Goal: Task Accomplishment & Management: Manage account settings

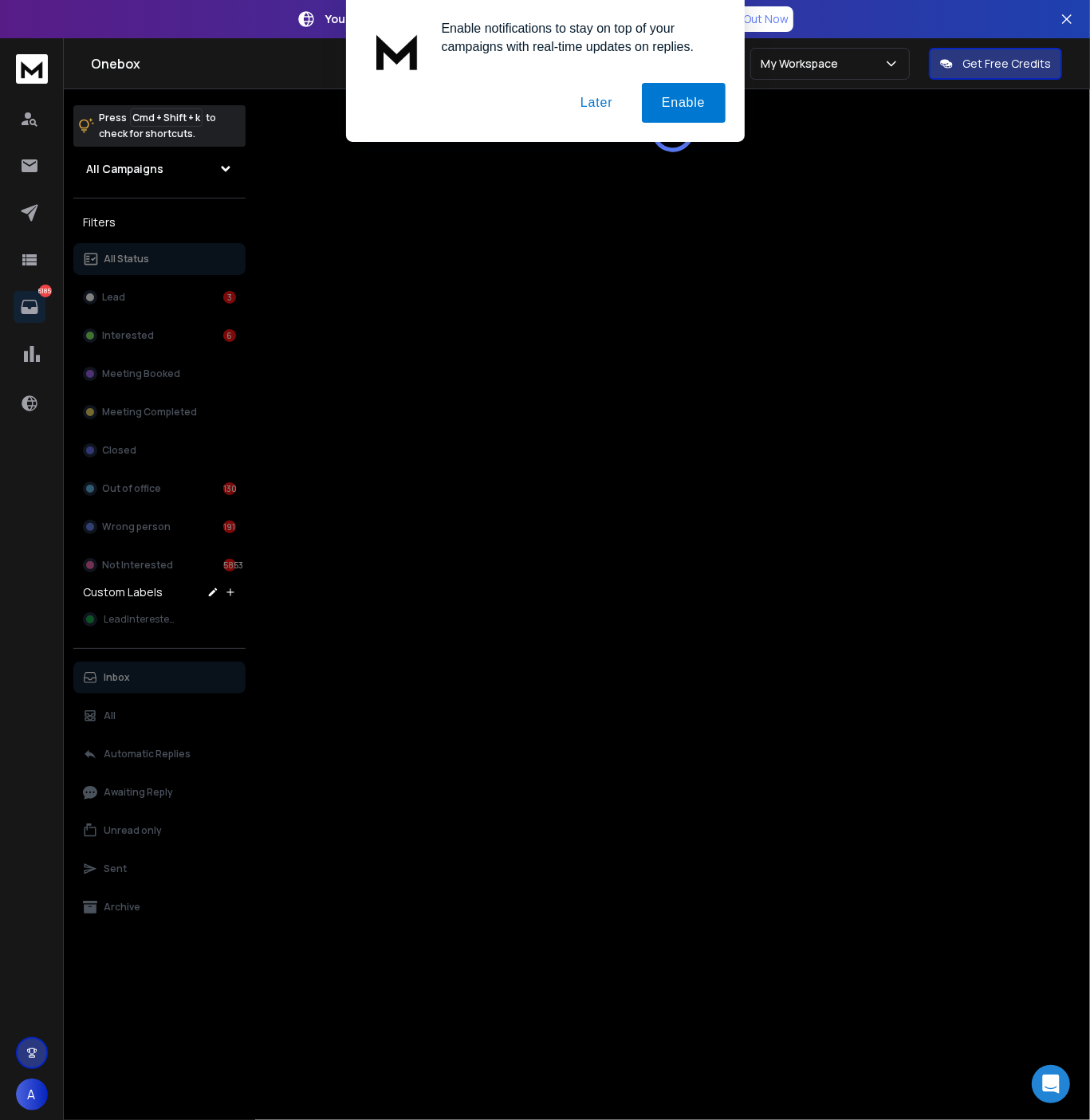
click at [193, 341] on div "All Status Lead 3 Interested 6 Meeting Booked Meeting Completed Closed Out of o…" at bounding box center [160, 412] width 172 height 338
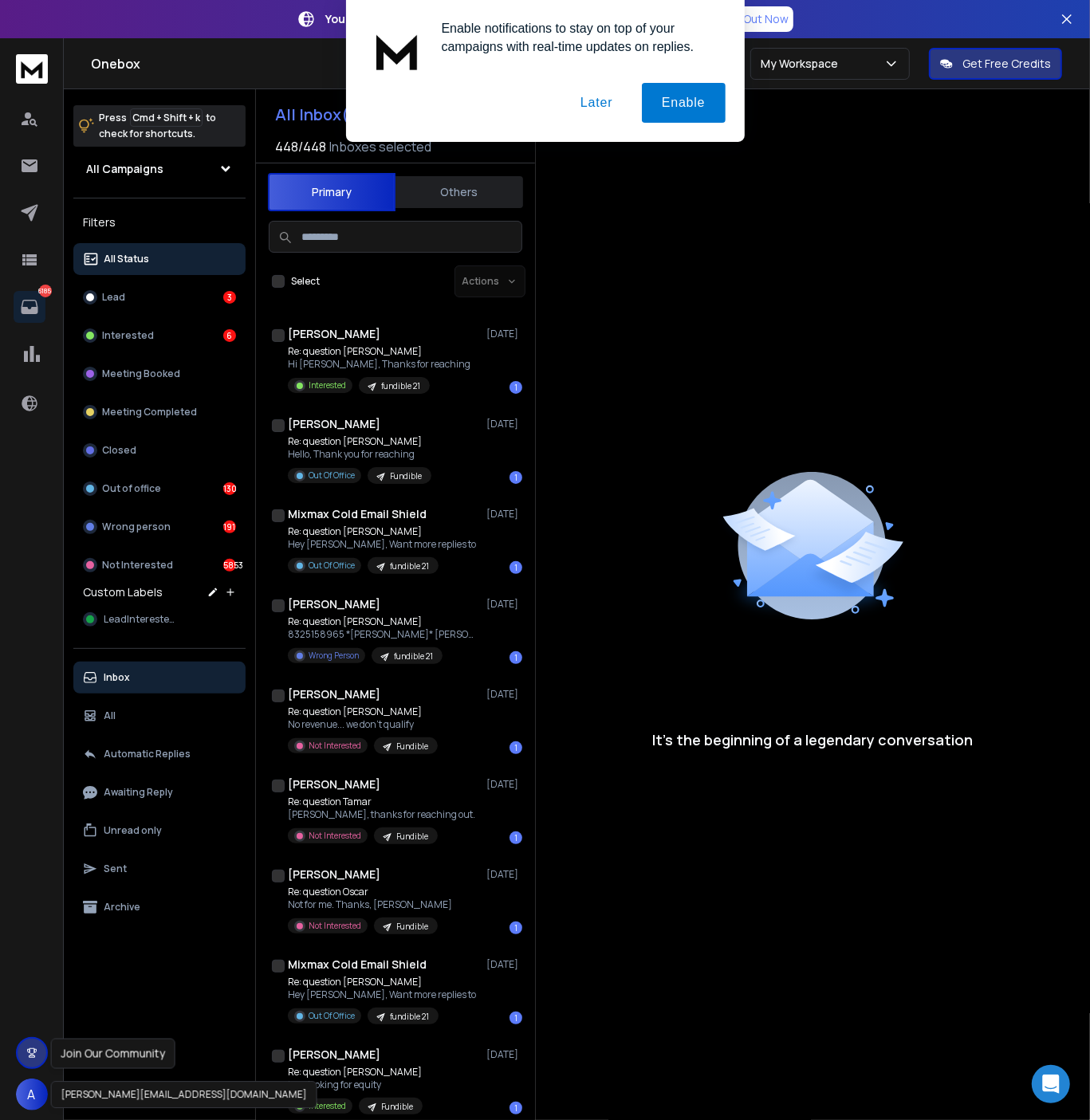
click at [35, 1085] on span "A" at bounding box center [32, 1095] width 32 height 32
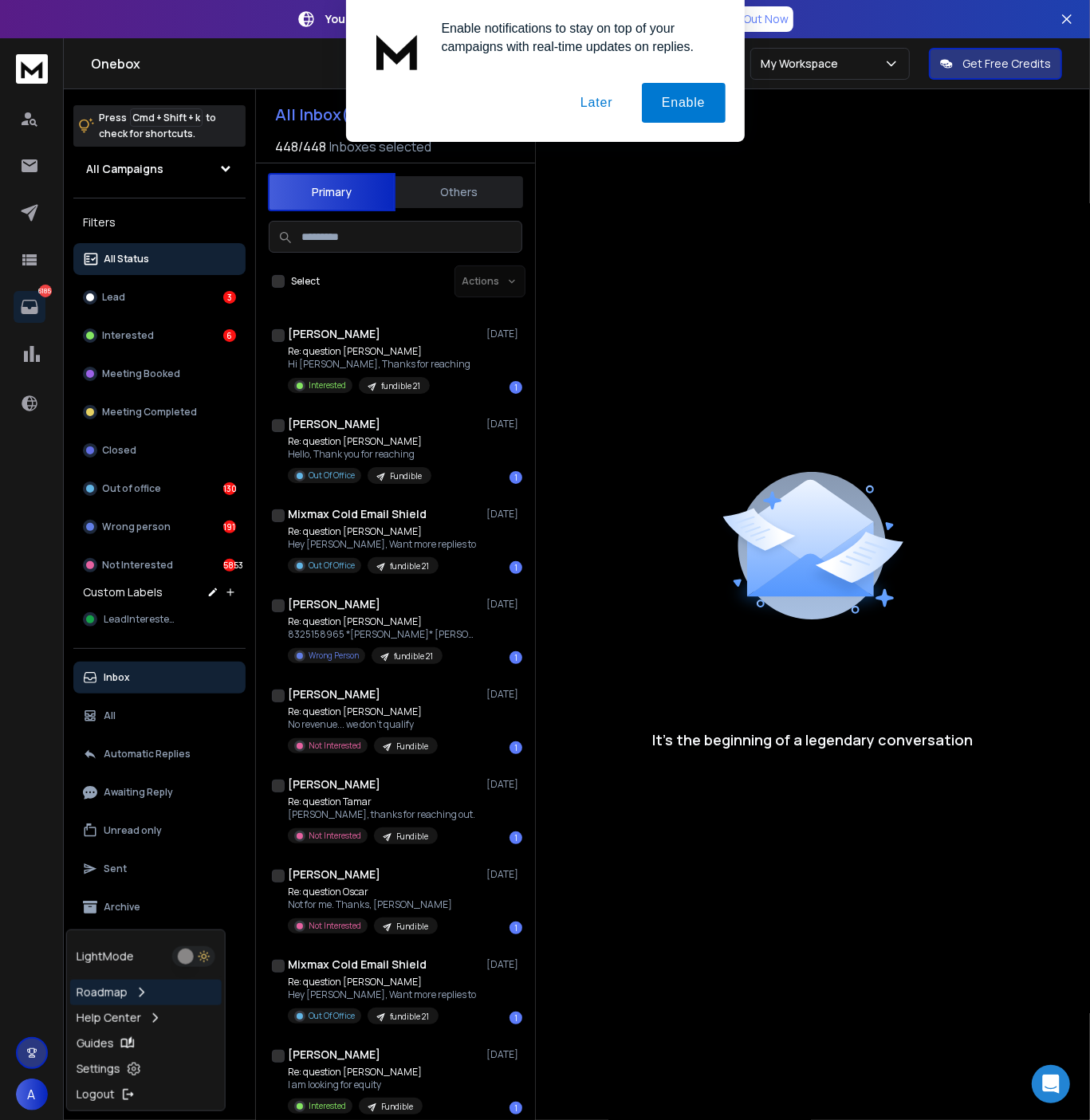
click at [101, 1070] on p "Settings" at bounding box center [99, 1069] width 44 height 16
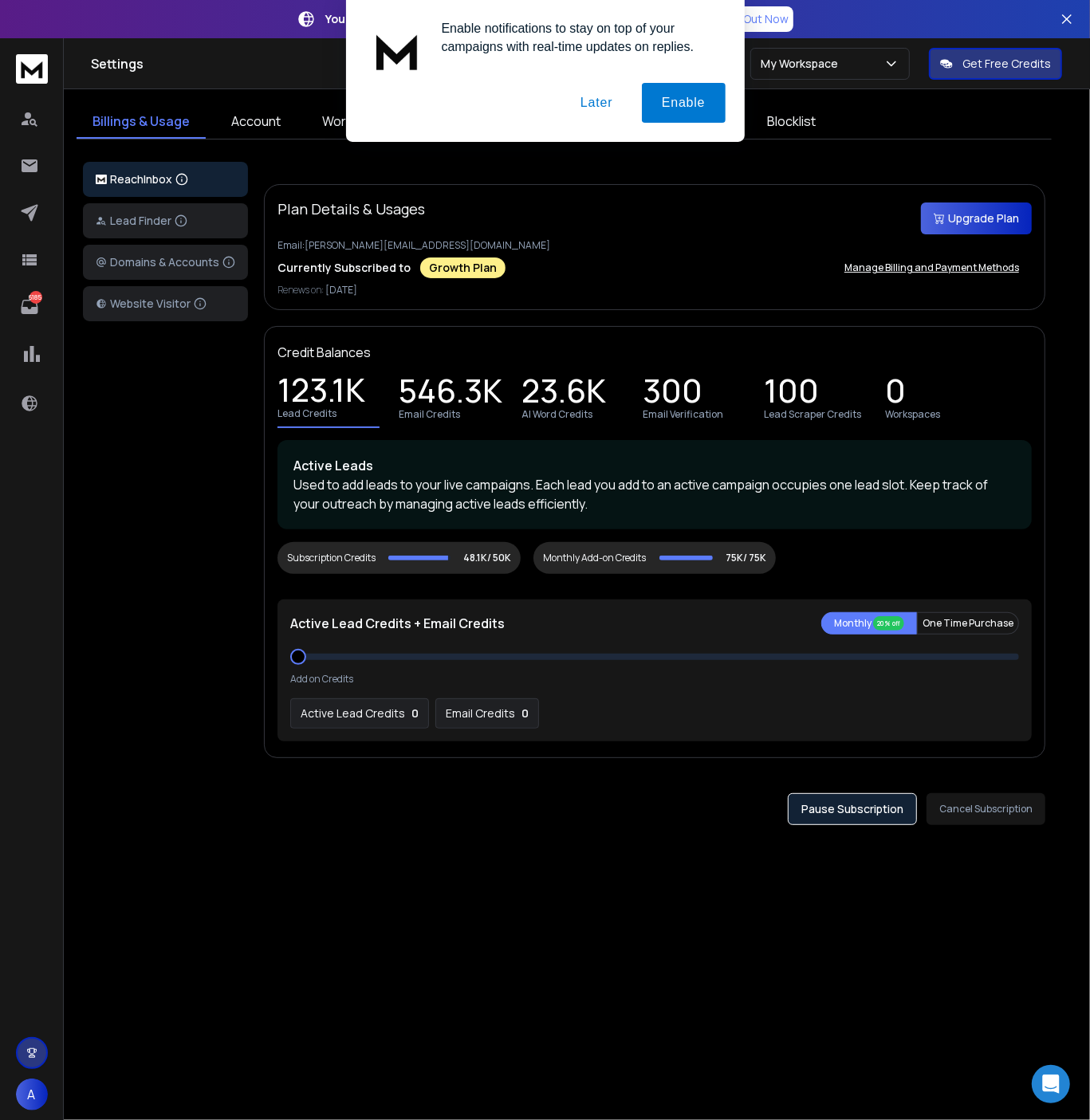
click at [835, 811] on button "Pause Subscription" at bounding box center [852, 809] width 129 height 32
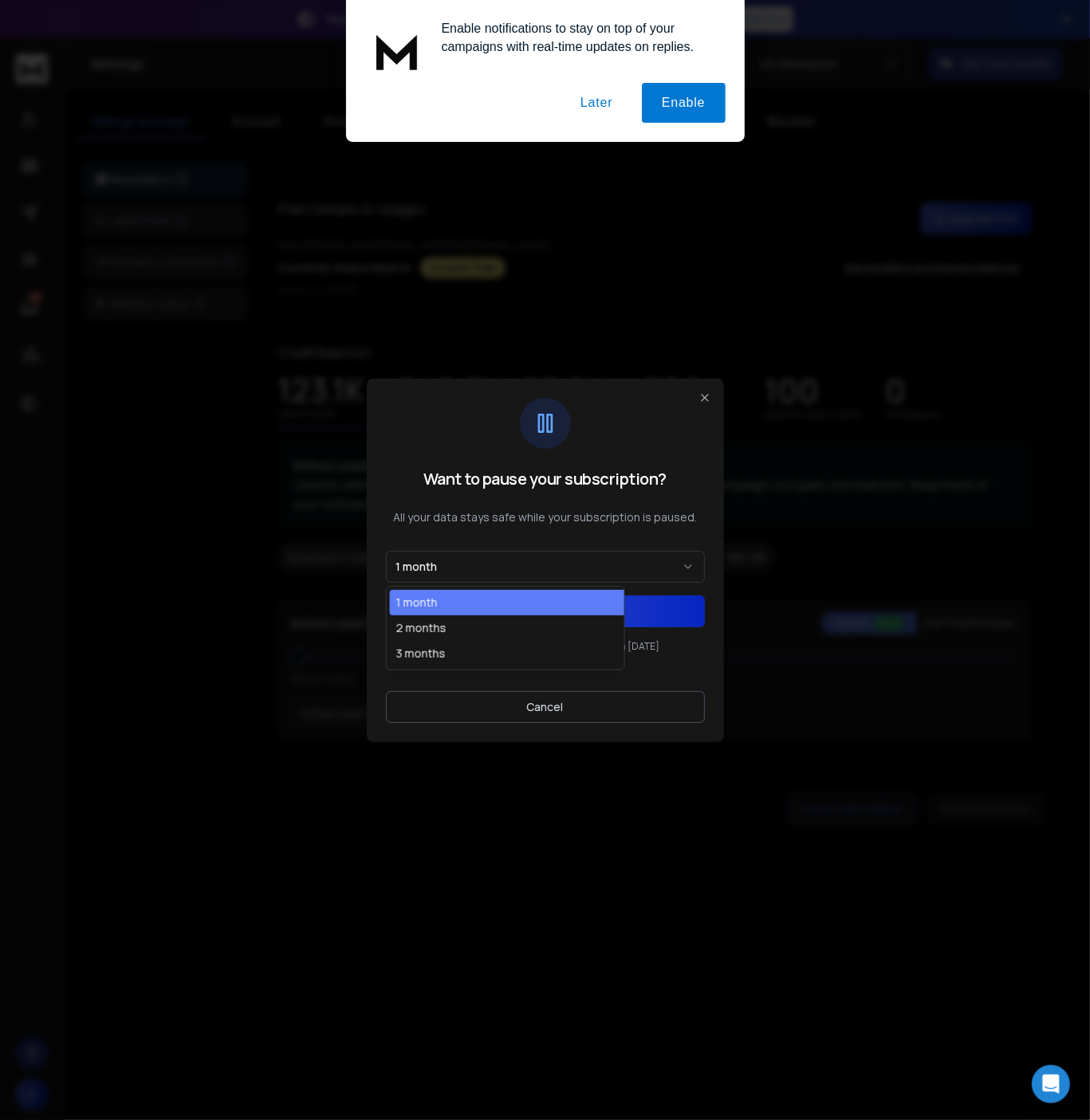
click at [534, 574] on body "Your warmest leads are on your site – Turn visits into conversations Reach Out …" at bounding box center [545, 560] width 1090 height 1120
click at [526, 619] on button "Pause for 3 month s" at bounding box center [545, 612] width 319 height 32
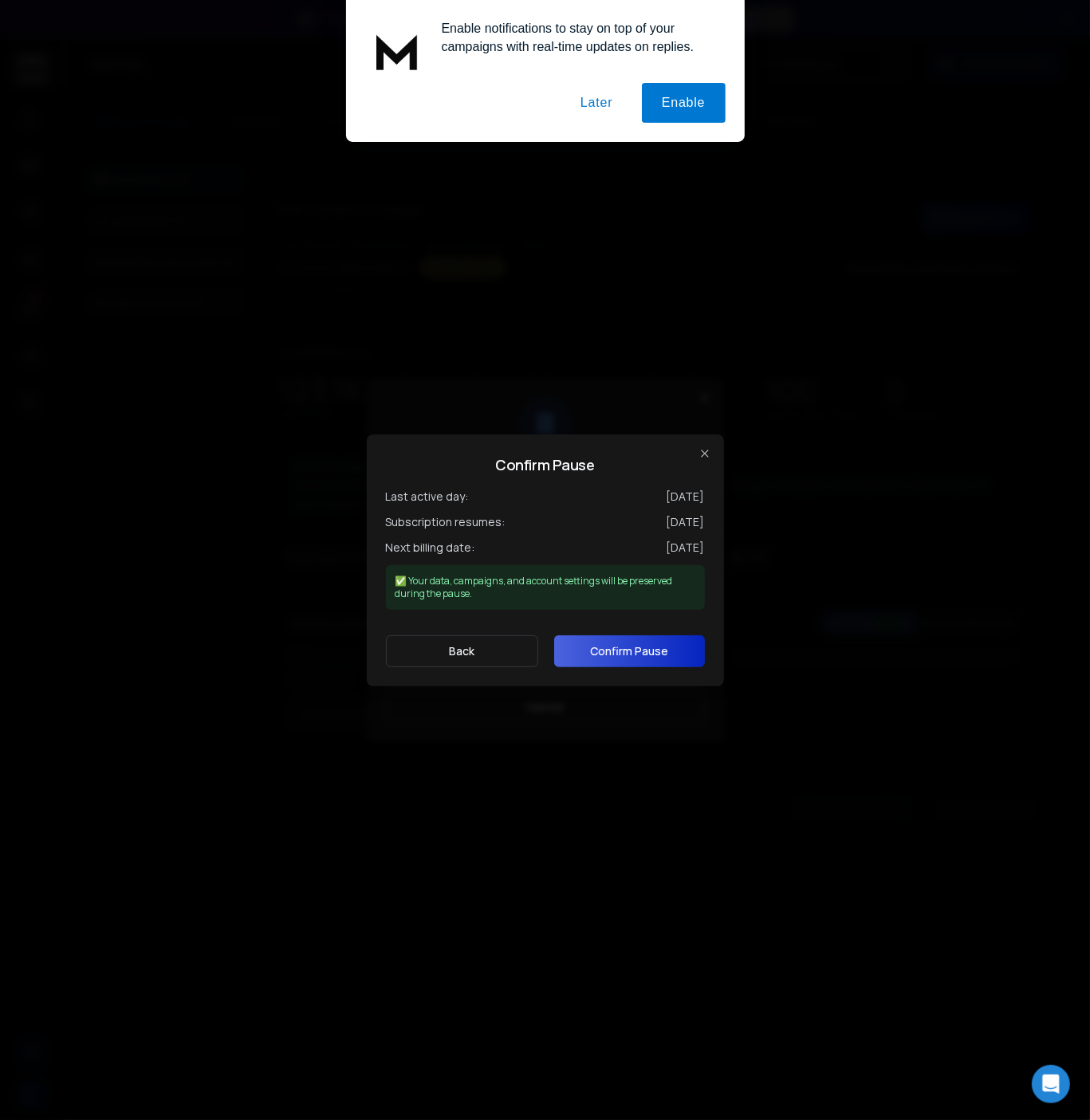
click at [595, 652] on button "Confirm Pause" at bounding box center [629, 651] width 150 height 32
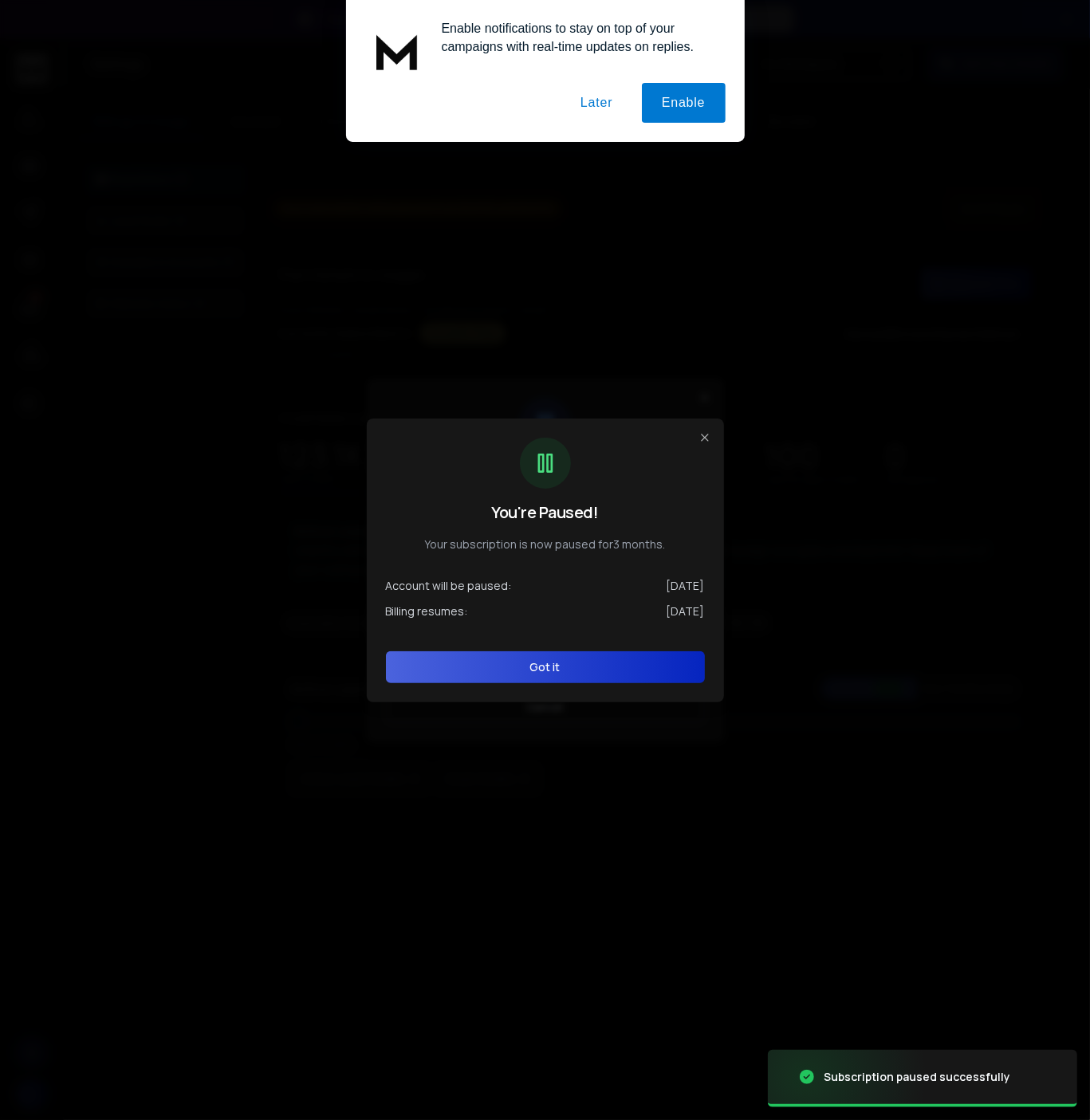
click at [573, 661] on button "Got it" at bounding box center [545, 667] width 319 height 32
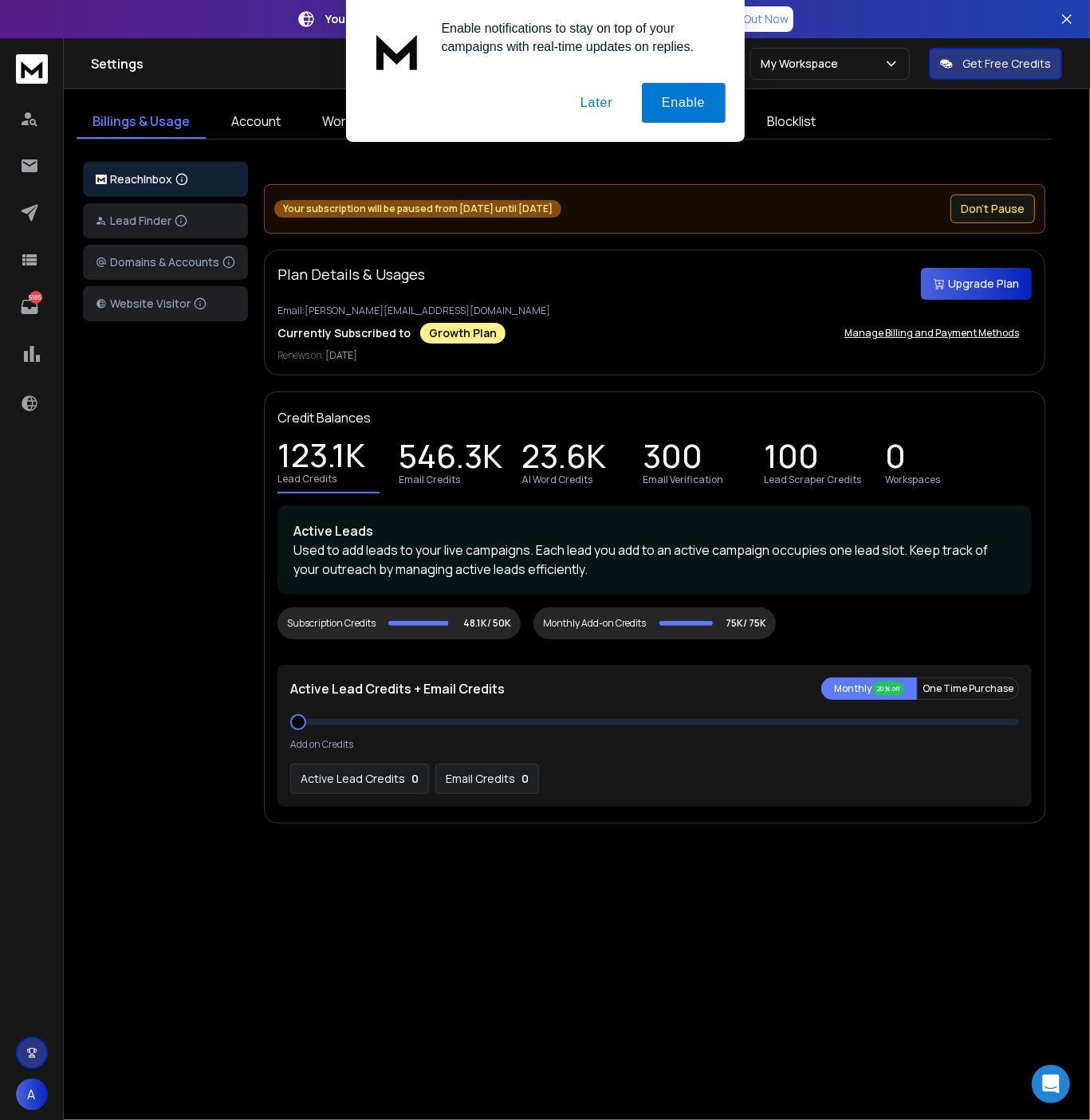
click at [605, 100] on button "Later" at bounding box center [596, 102] width 72 height 40
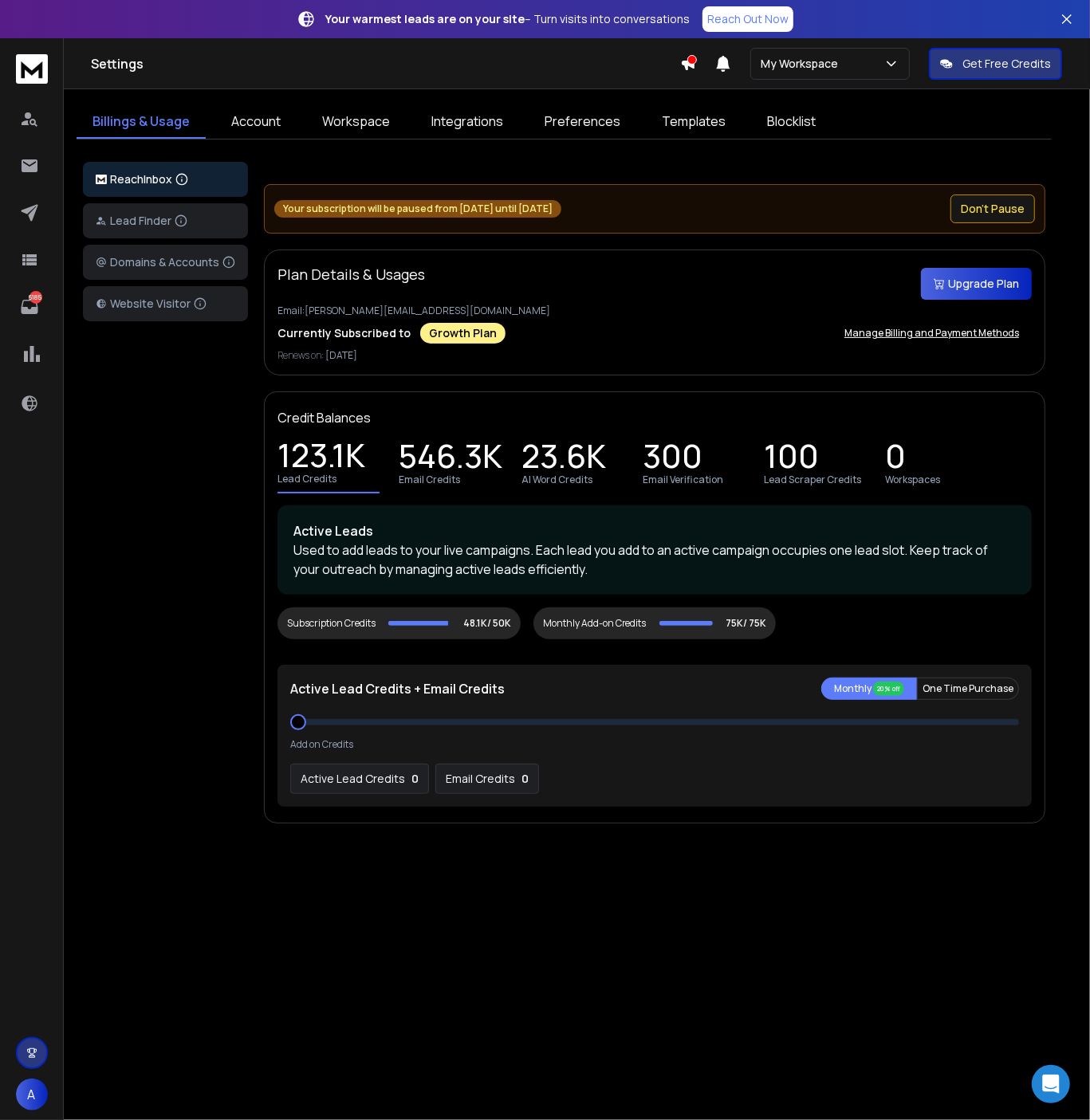
click at [247, 131] on link "Account" at bounding box center [256, 122] width 81 height 34
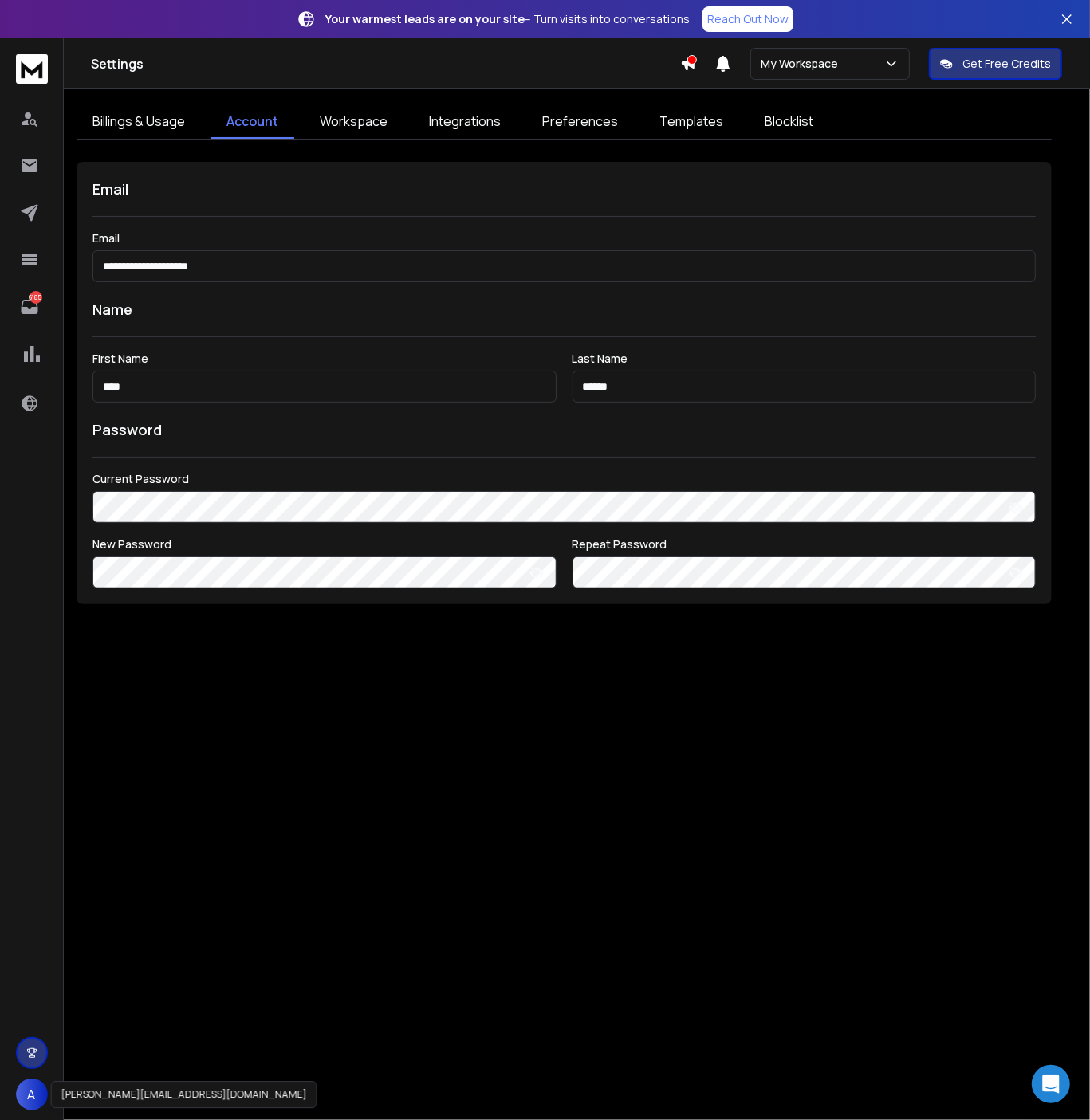
click at [36, 1109] on span "A" at bounding box center [32, 1095] width 32 height 32
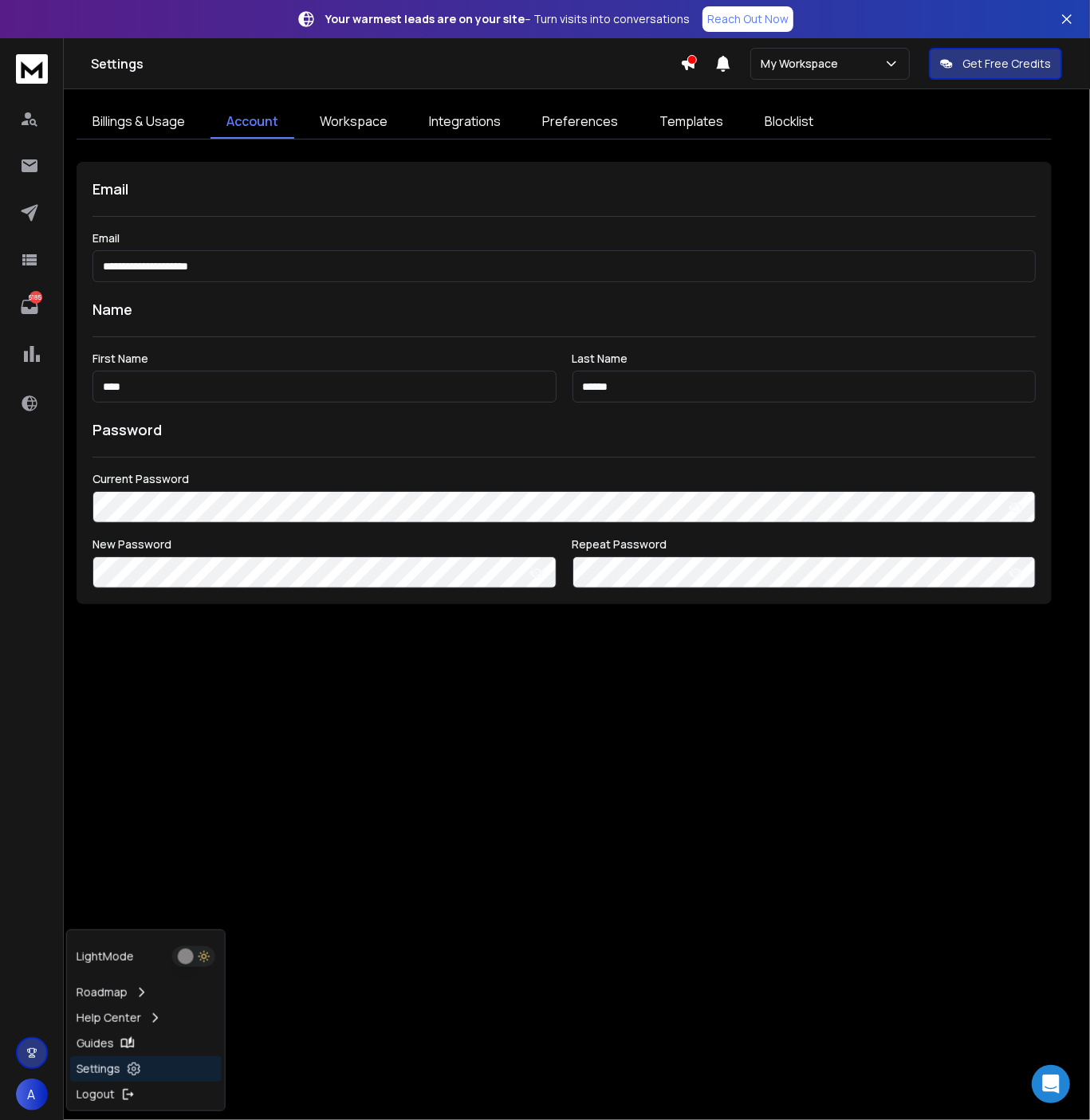
click at [99, 1074] on p "Settings" at bounding box center [99, 1069] width 44 height 16
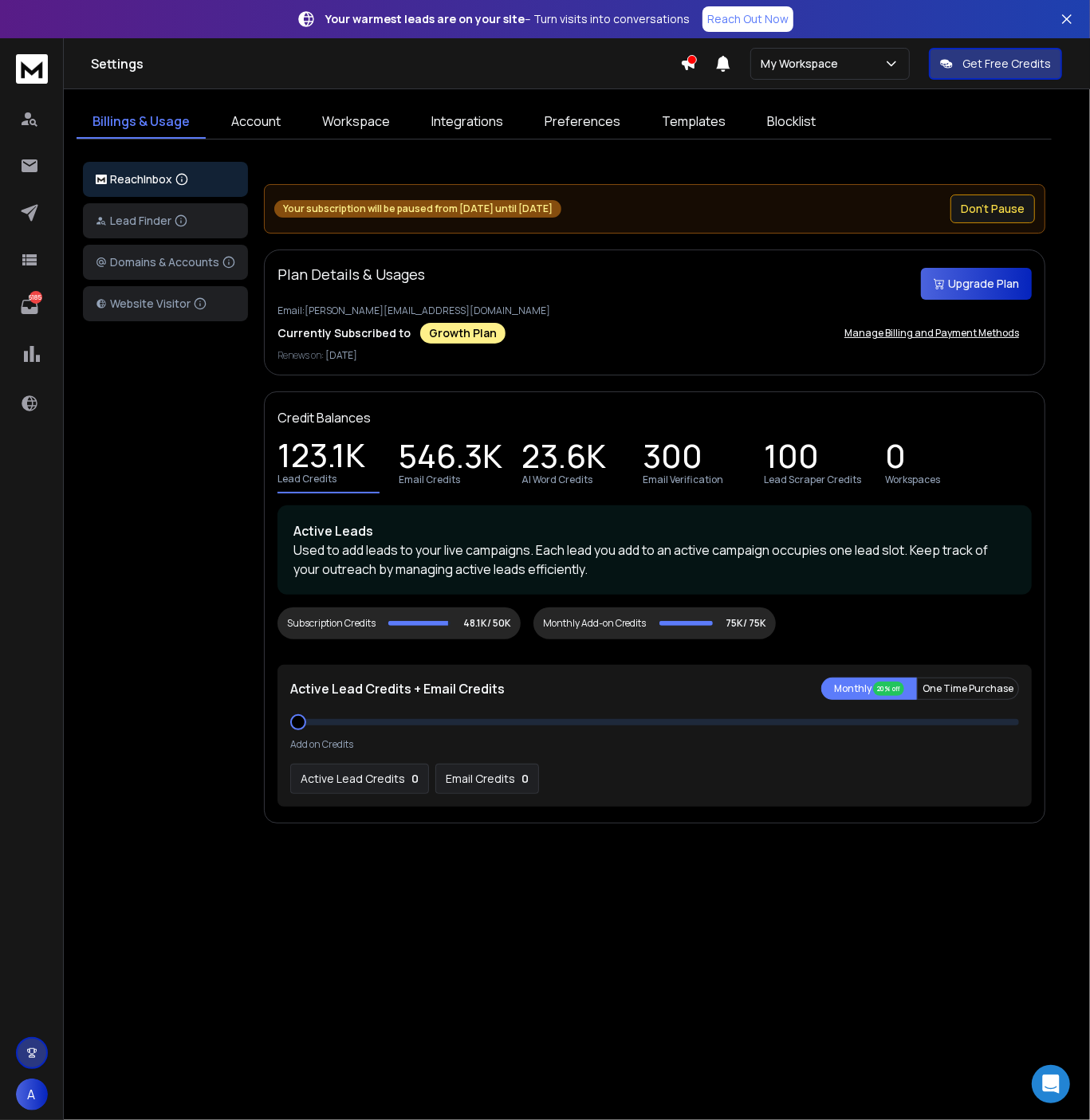
click at [925, 334] on p "Manage Billing and Payment Methods" at bounding box center [931, 333] width 175 height 13
